Goal: Task Accomplishment & Management: Use online tool/utility

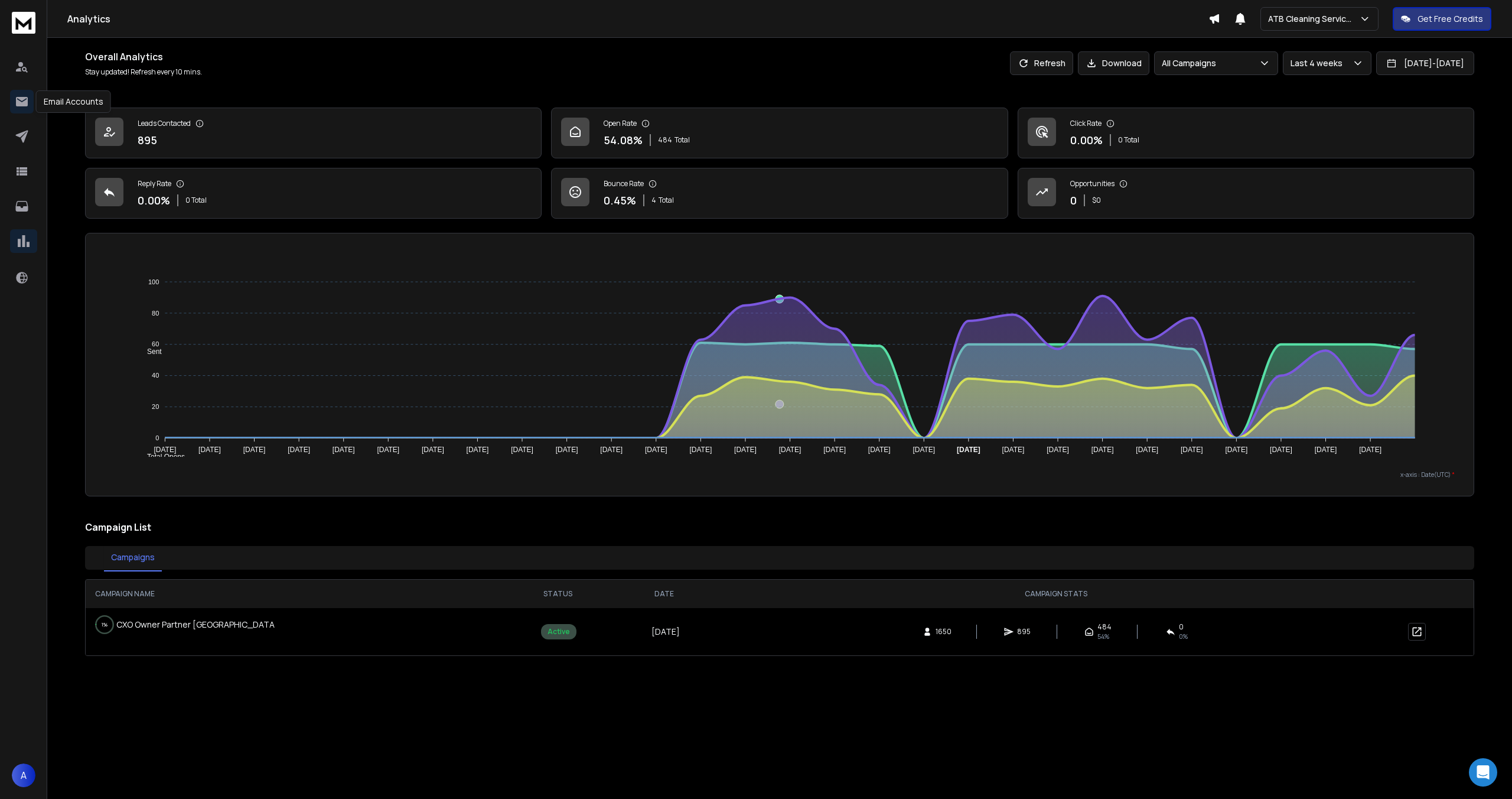
click at [24, 108] on icon at bounding box center [22, 102] width 14 height 14
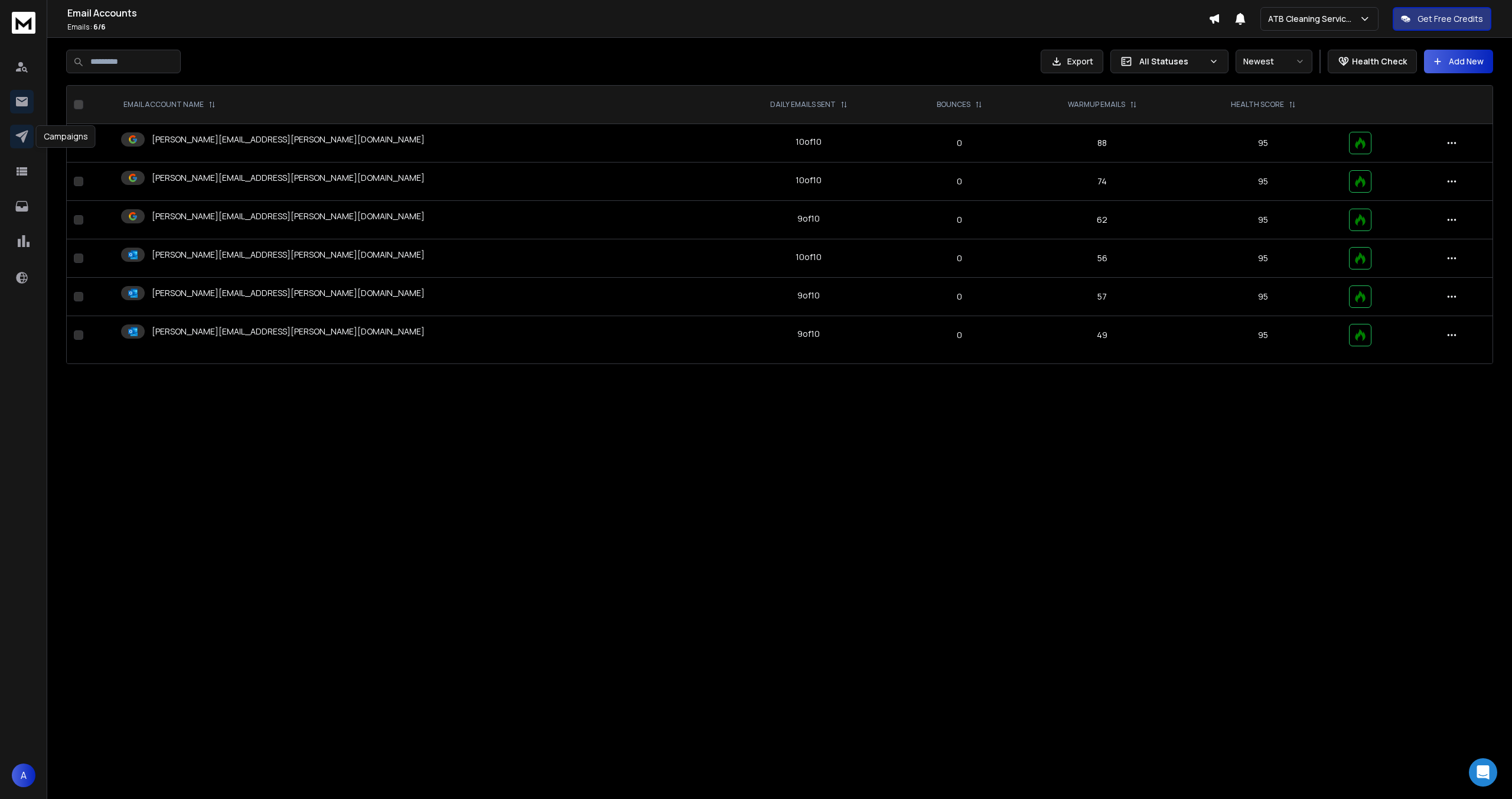
click at [23, 139] on icon at bounding box center [21, 136] width 12 height 12
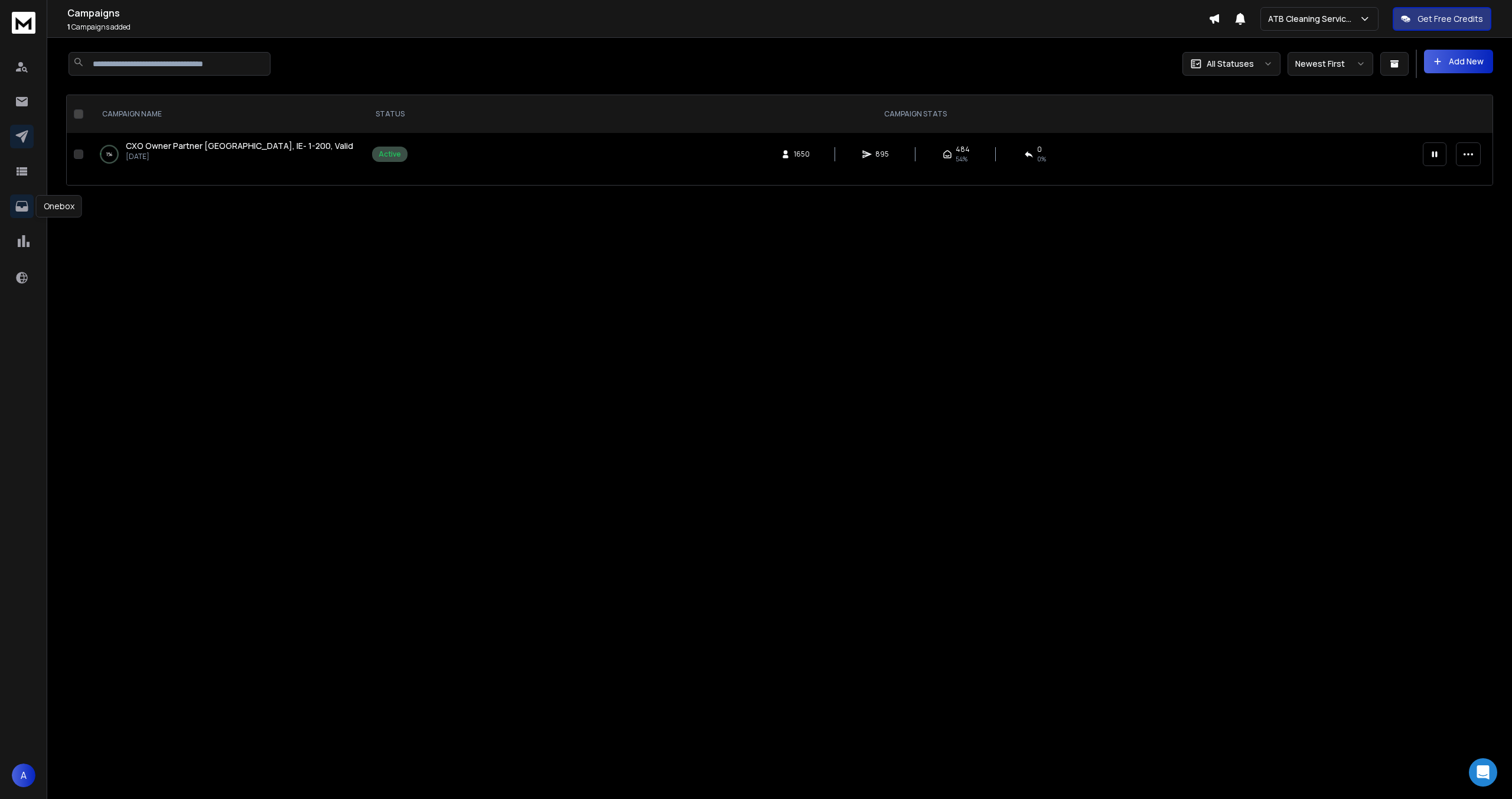
click at [27, 194] on link at bounding box center [22, 206] width 24 height 24
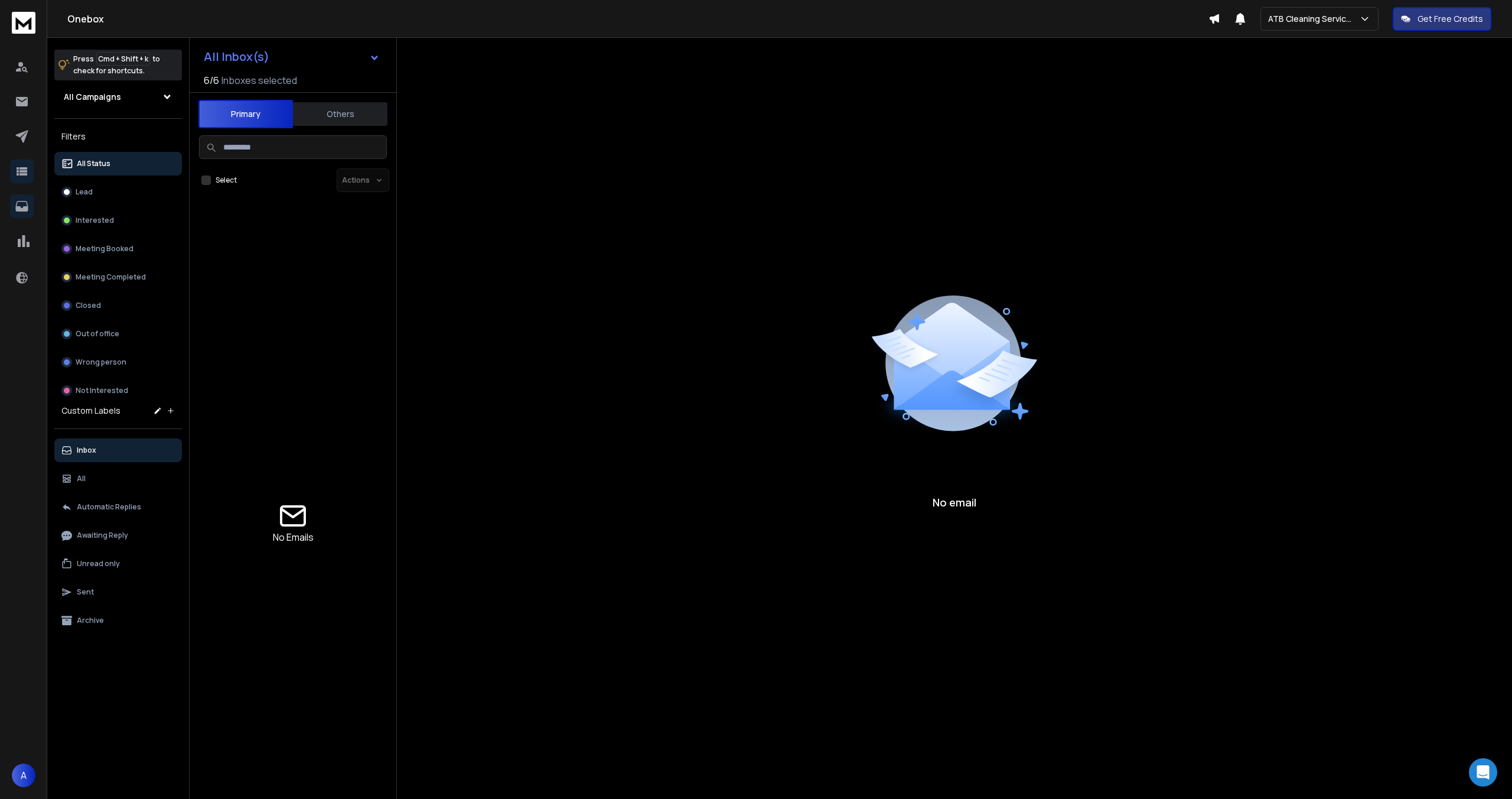
click at [22, 176] on icon at bounding box center [22, 172] width 14 height 14
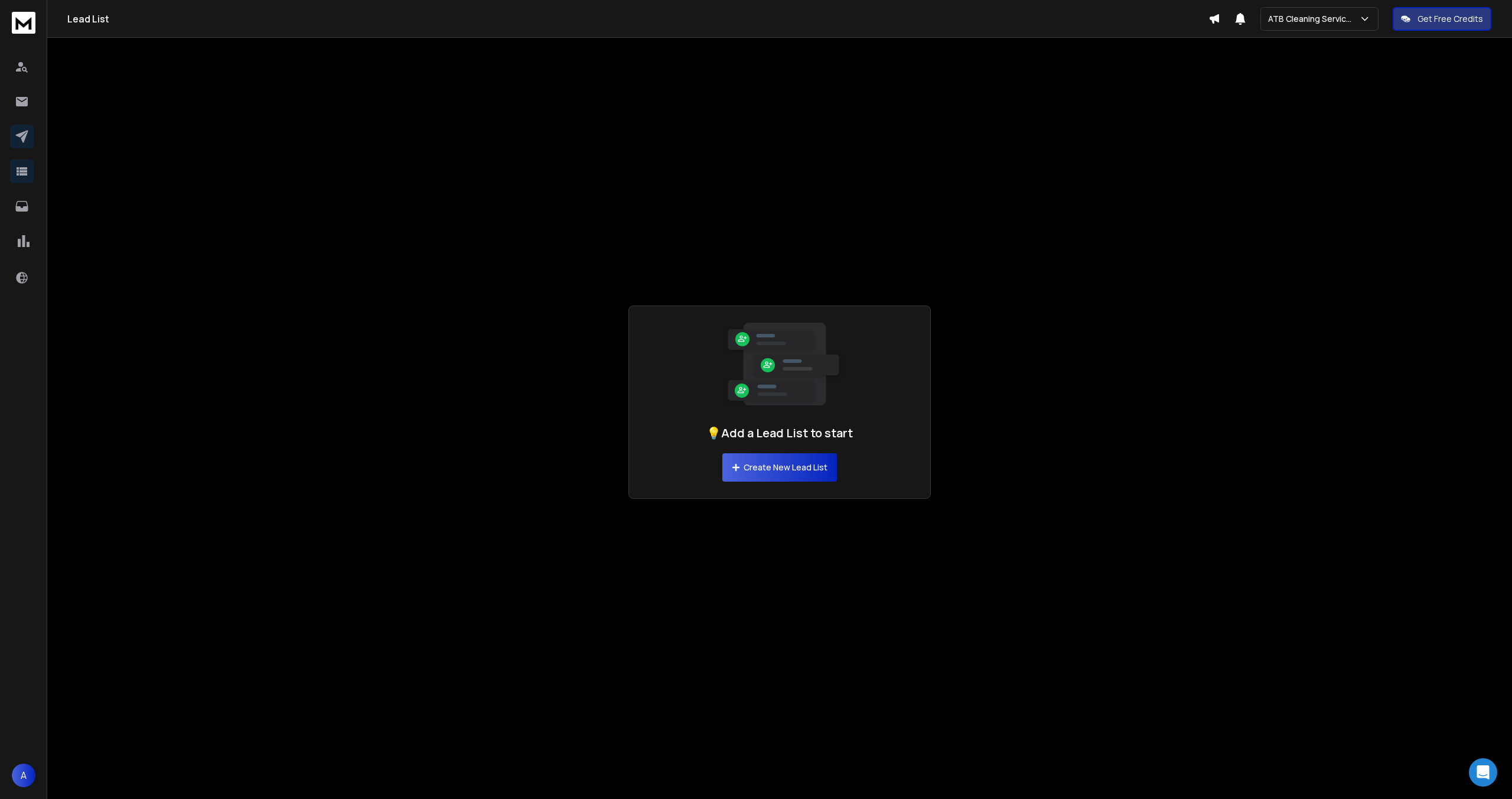
click at [22, 145] on link at bounding box center [22, 137] width 24 height 24
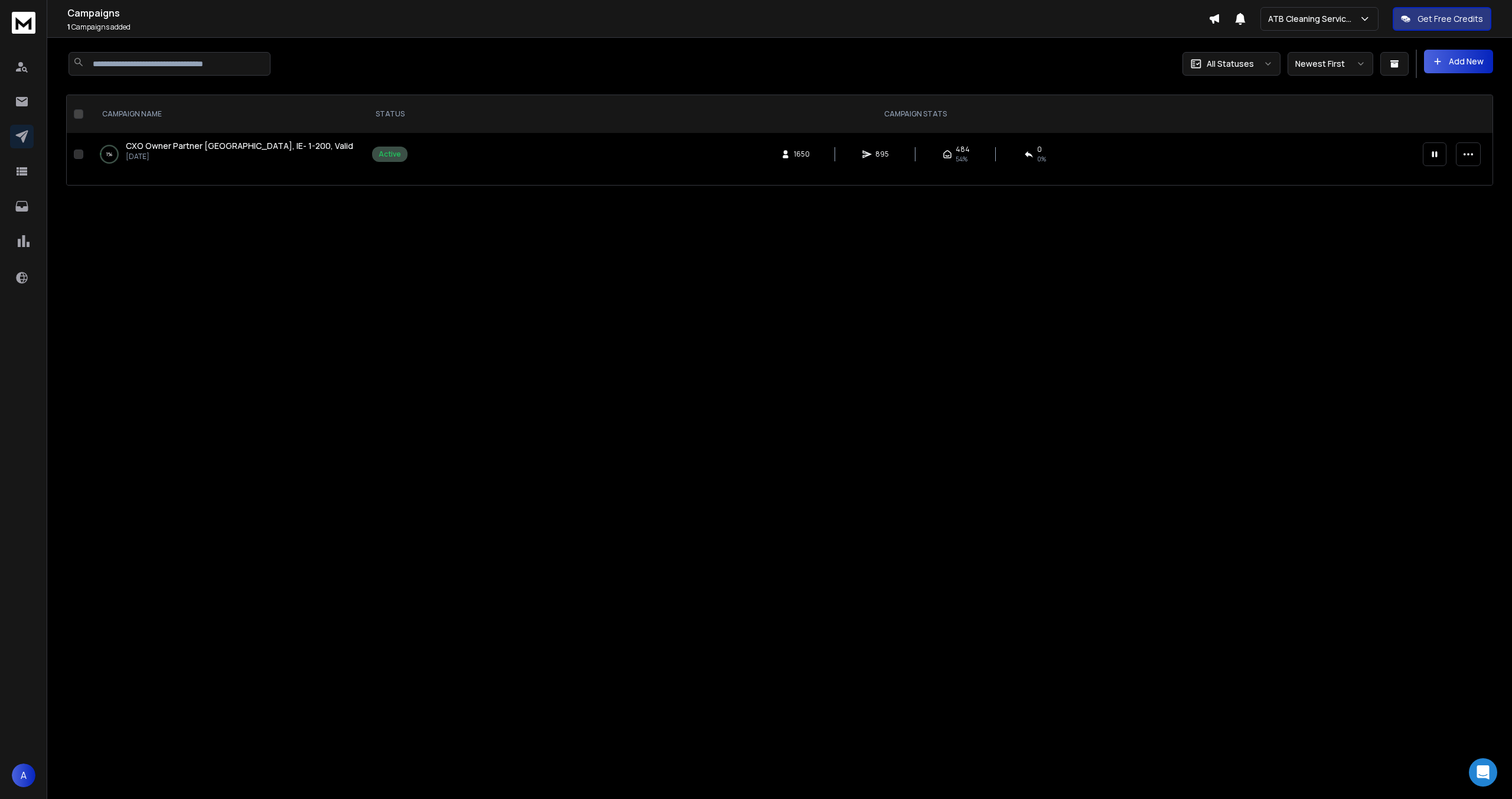
click at [422, 160] on div "1650 895 484 54 % 0 0 %" at bounding box center [915, 154] width 987 height 19
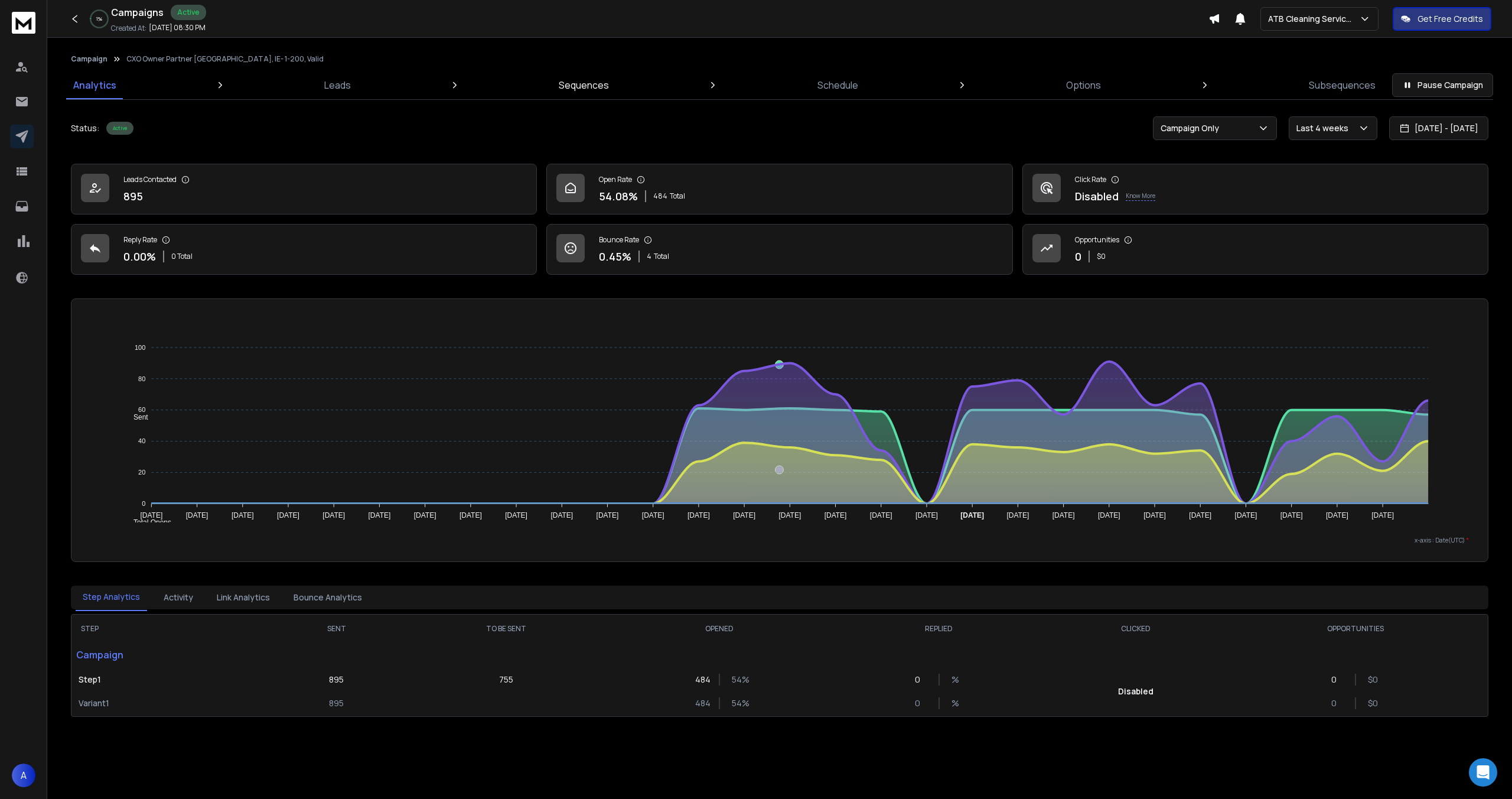
click at [577, 87] on p "Sequences" at bounding box center [584, 85] width 50 height 14
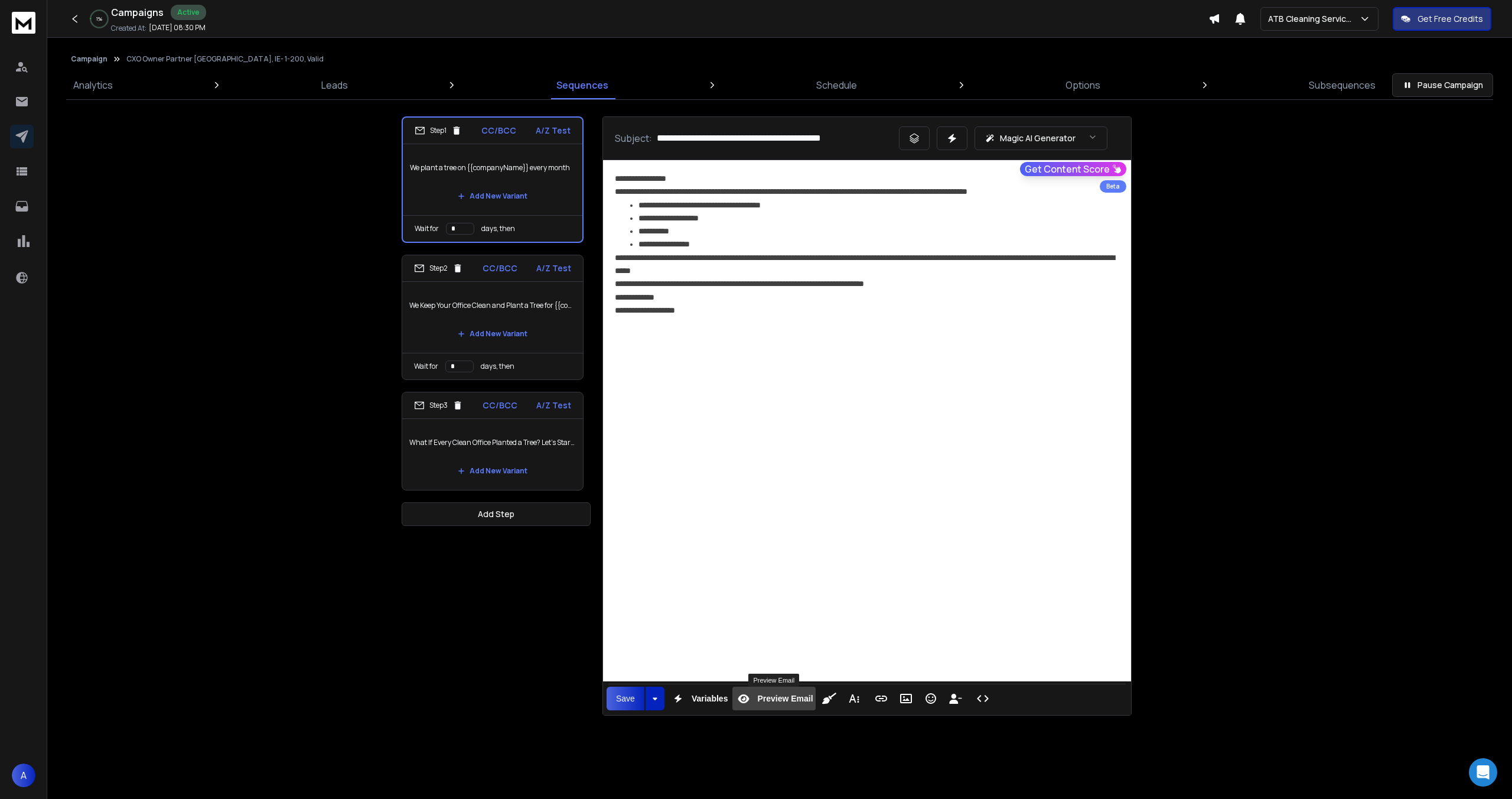
click at [763, 694] on span "Preview Email" at bounding box center [785, 699] width 61 height 10
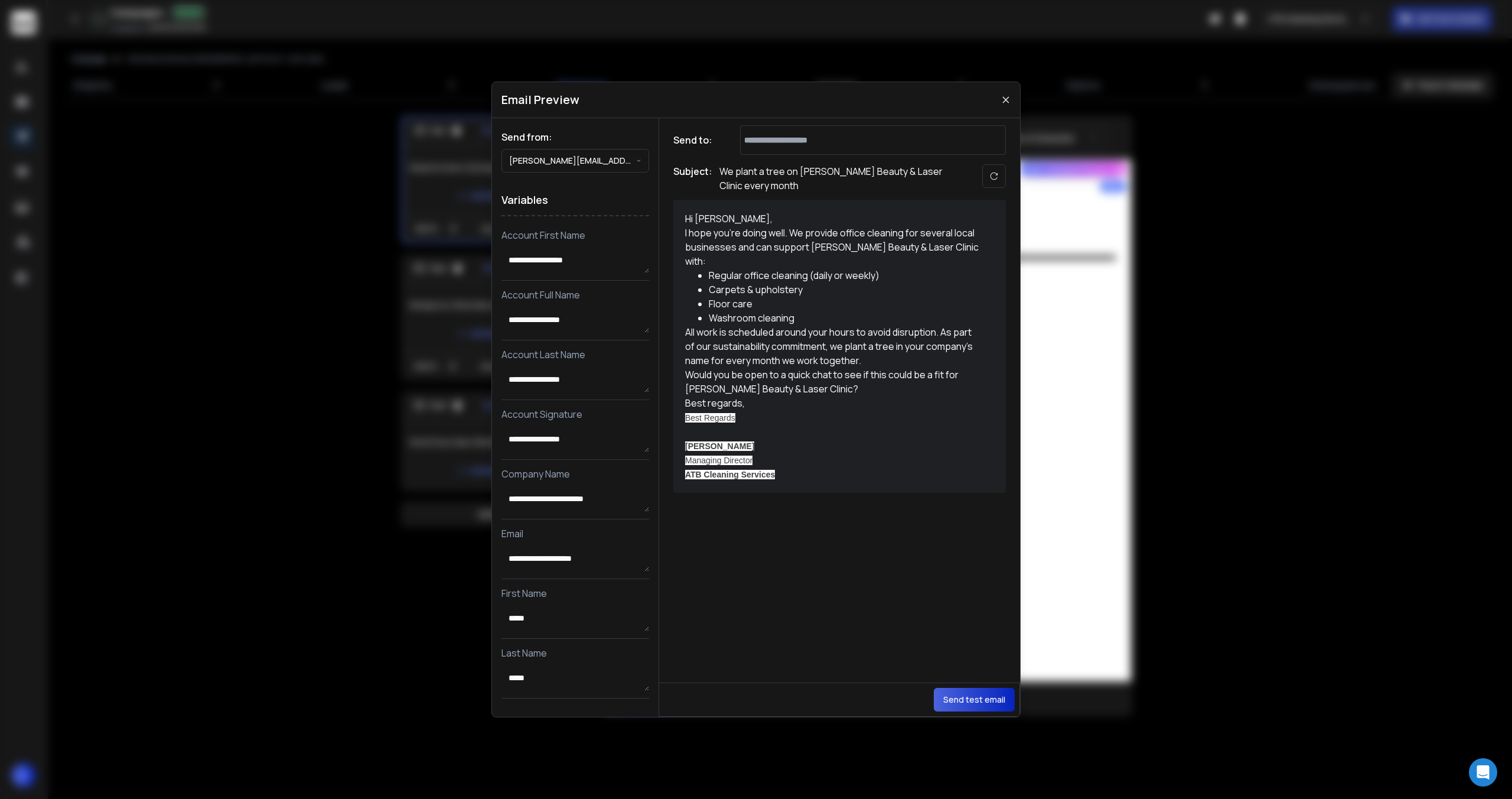
click at [1006, 103] on icon at bounding box center [1006, 100] width 9 height 9
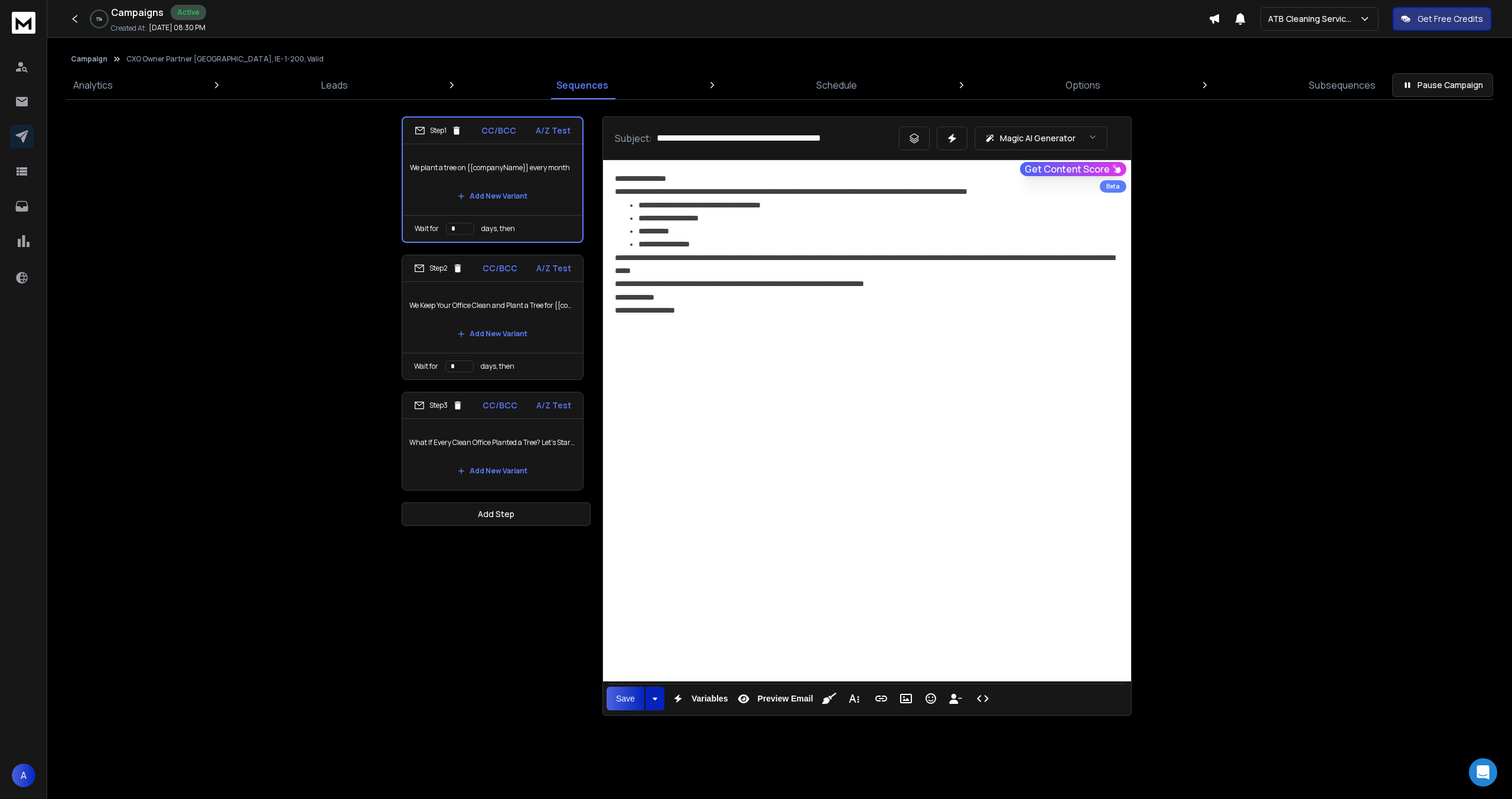
click at [1089, 168] on button "Get Content Score" at bounding box center [1073, 169] width 106 height 14
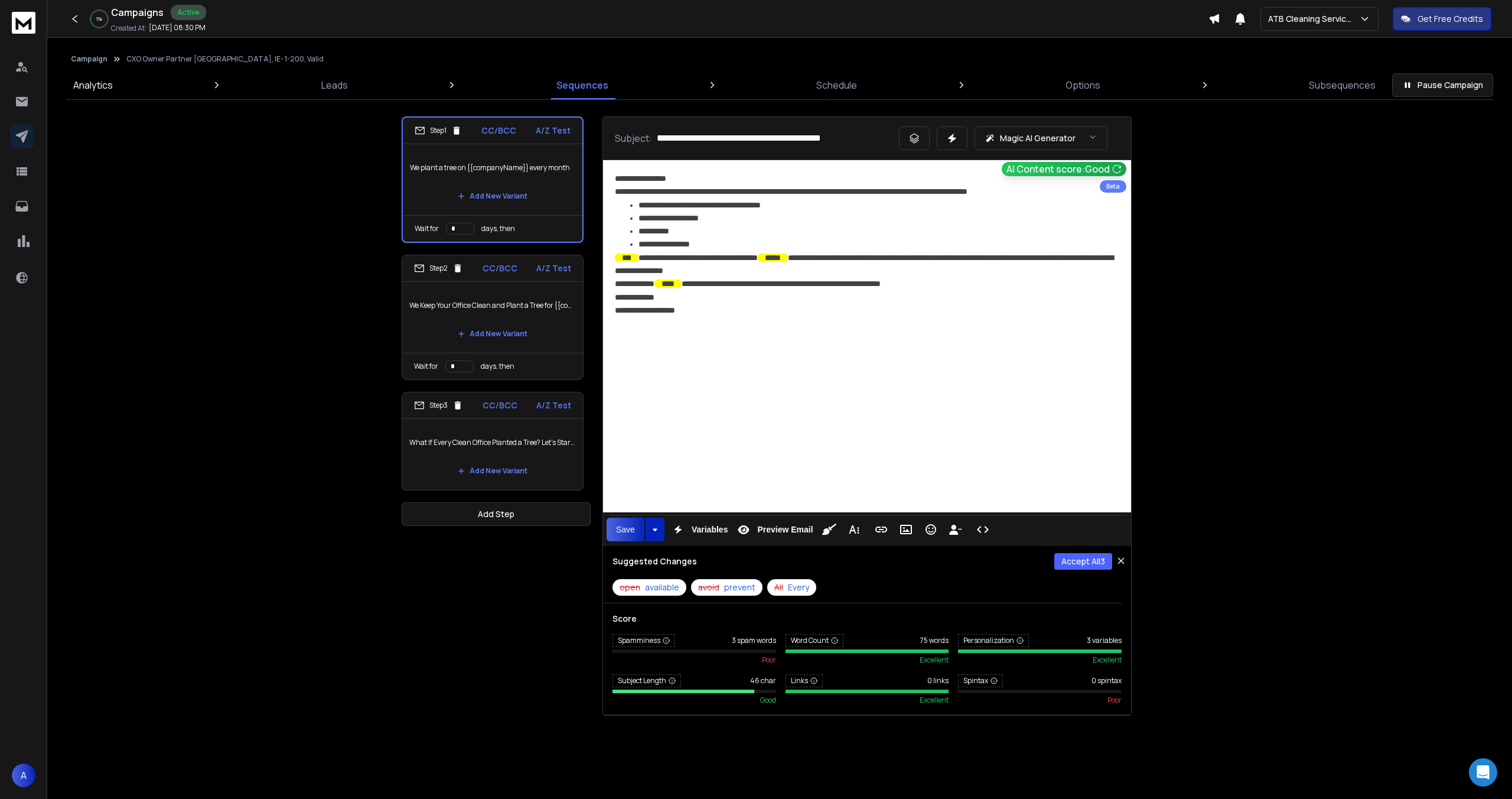
click at [110, 75] on link "Analytics" at bounding box center [93, 85] width 54 height 28
